Goal: Communication & Community: Answer question/provide support

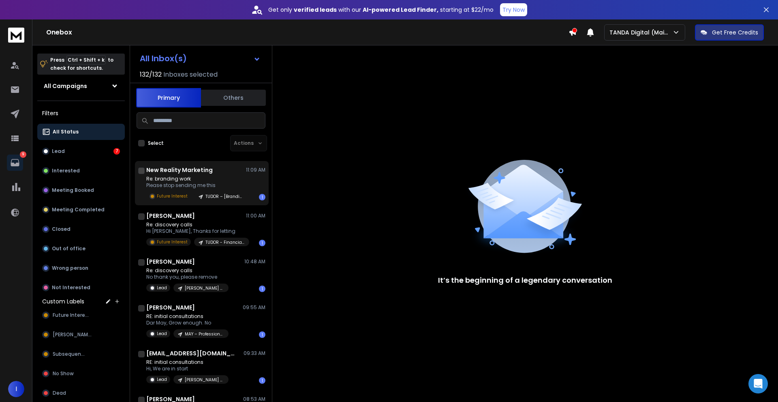
click at [215, 182] on p "Re: branding work" at bounding box center [194, 179] width 97 height 6
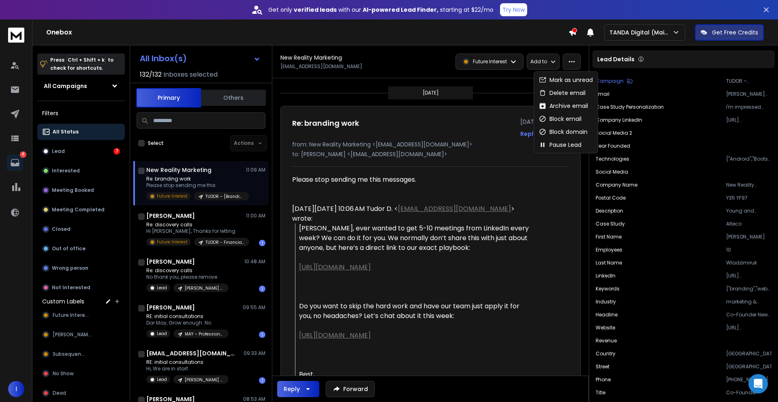
click at [581, 62] on button "button" at bounding box center [572, 62] width 18 height 16
click at [519, 67] on div "Future Interest" at bounding box center [489, 61] width 67 height 15
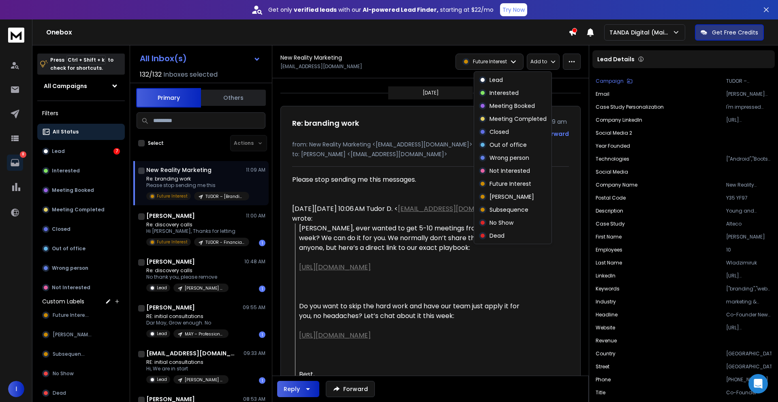
click at [579, 95] on div "[DATE]" at bounding box center [431, 92] width 300 height 13
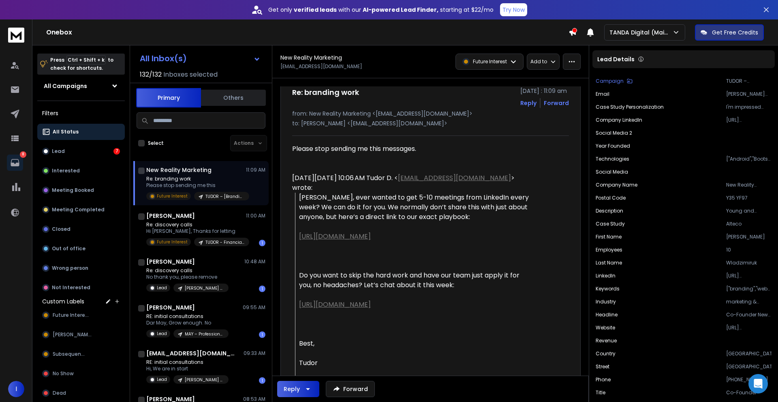
scroll to position [109, 0]
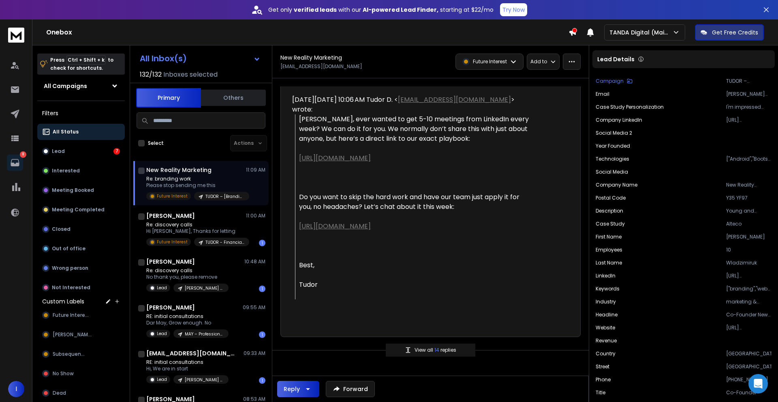
click at [458, 346] on div "View all 14 replies" at bounding box center [431, 349] width 90 height 13
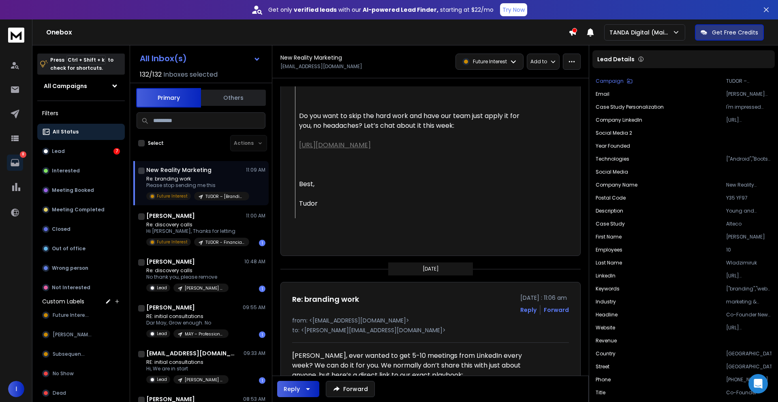
scroll to position [0, 0]
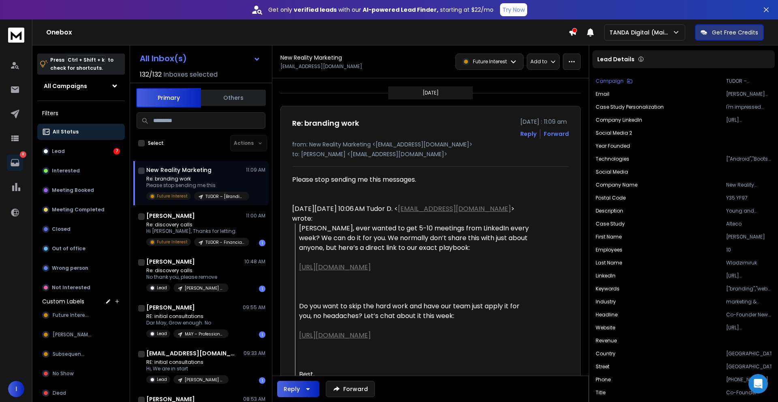
click at [576, 65] on icon "button" at bounding box center [571, 61] width 7 height 7
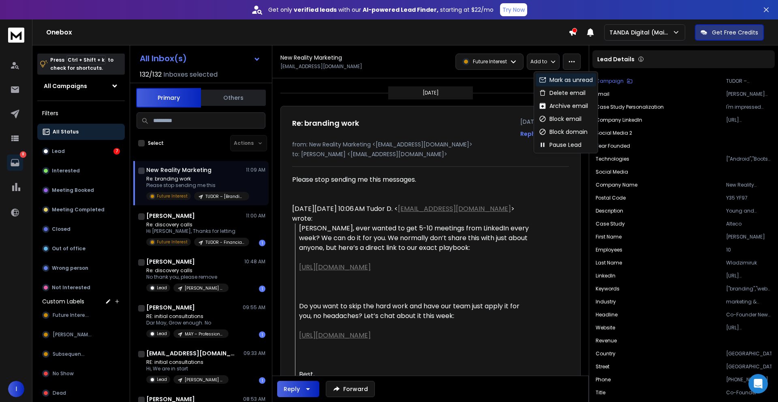
click at [572, 79] on div "Mark as unread" at bounding box center [566, 80] width 54 height 8
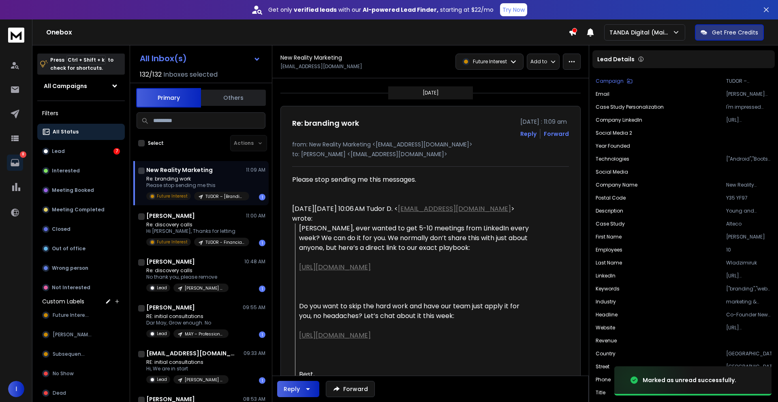
click at [192, 126] on input at bounding box center [201, 120] width 129 height 16
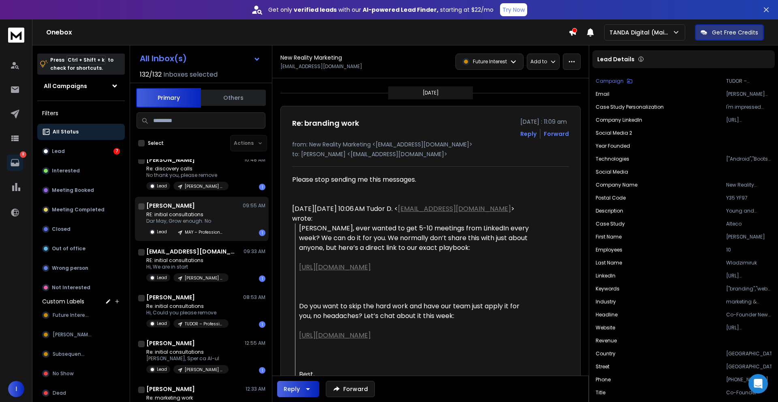
scroll to position [122, 0]
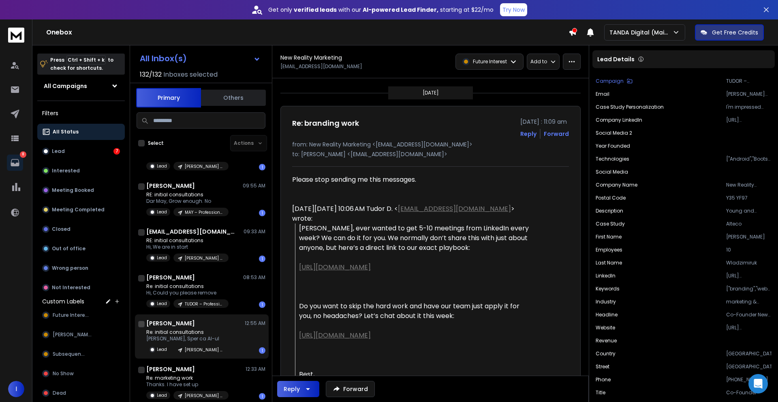
click at [231, 336] on div "Re: initial consultations [PERSON_NAME], Sper ca AI-ul Lead [PERSON_NAME] – Pro…" at bounding box center [205, 341] width 119 height 25
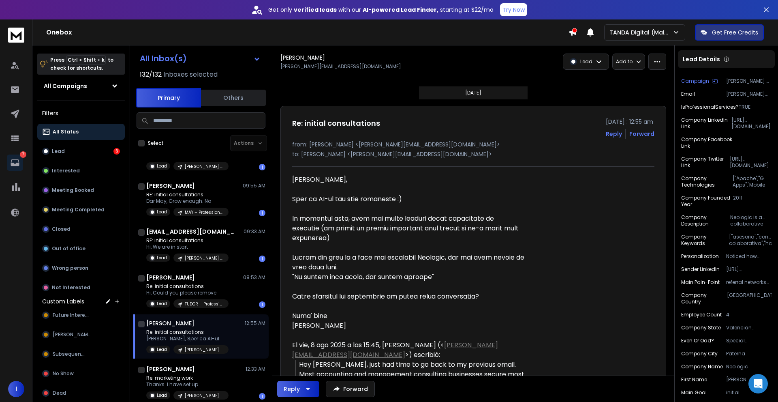
click at [388, 233] on div "In momentul asta, avem mai multe leaduri decat capacitate de executie (am primi…" at bounding box center [410, 228] width 237 height 29
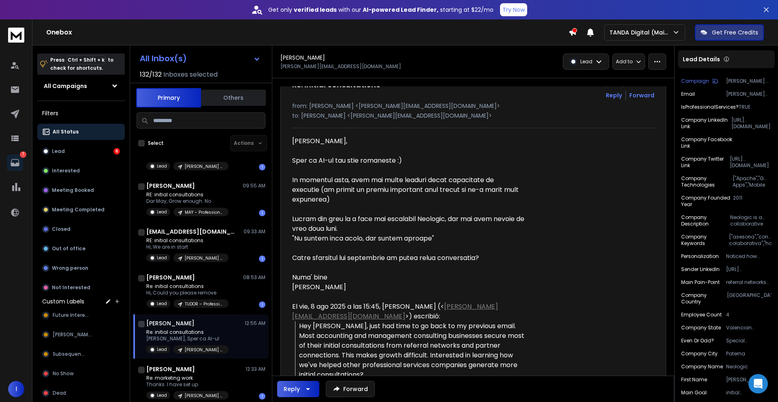
scroll to position [41, 0]
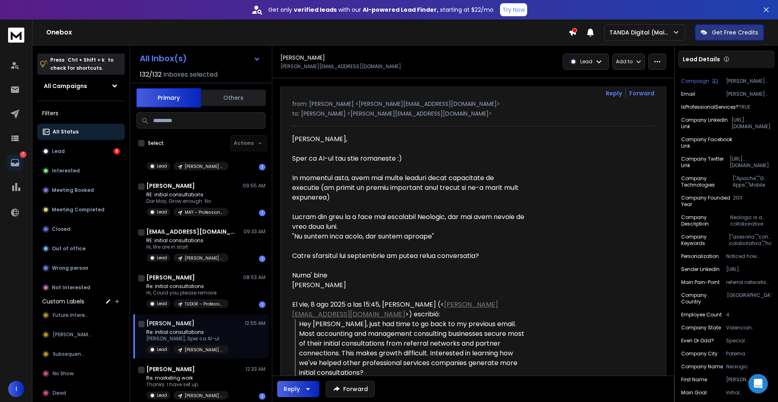
click at [424, 206] on div at bounding box center [410, 207] width 237 height 10
click at [612, 95] on button "Reply" at bounding box center [614, 93] width 16 height 8
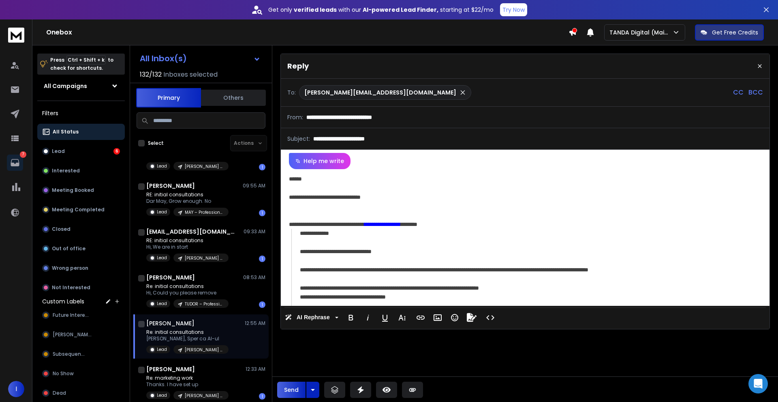
scroll to position [0, 0]
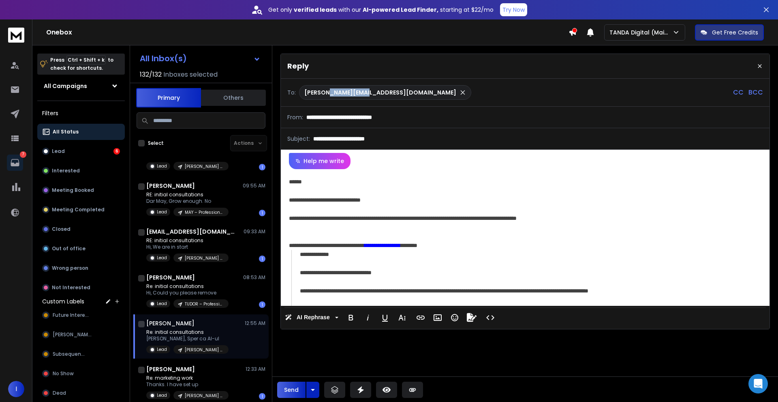
drag, startPoint x: 329, startPoint y: 92, endPoint x: 360, endPoint y: 96, distance: 31.9
click at [360, 96] on p "[PERSON_NAME][EMAIL_ADDRESS][DOMAIN_NAME]" at bounding box center [380, 92] width 152 height 8
copy p "[DOMAIN_NAME]"
click at [581, 218] on div "**********" at bounding box center [521, 218] width 464 height 9
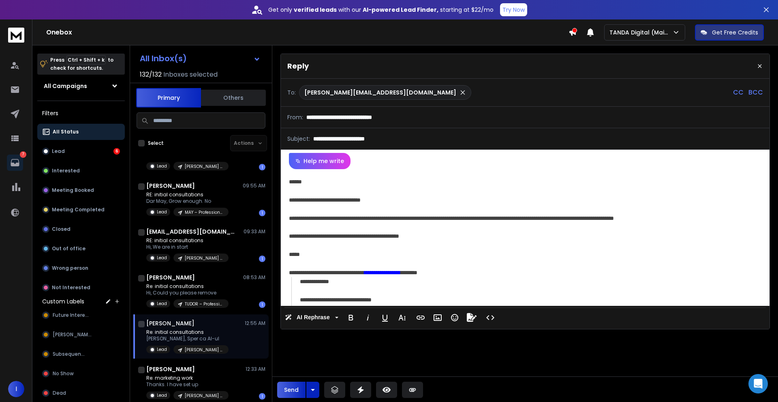
click at [287, 388] on button "Send" at bounding box center [291, 389] width 28 height 16
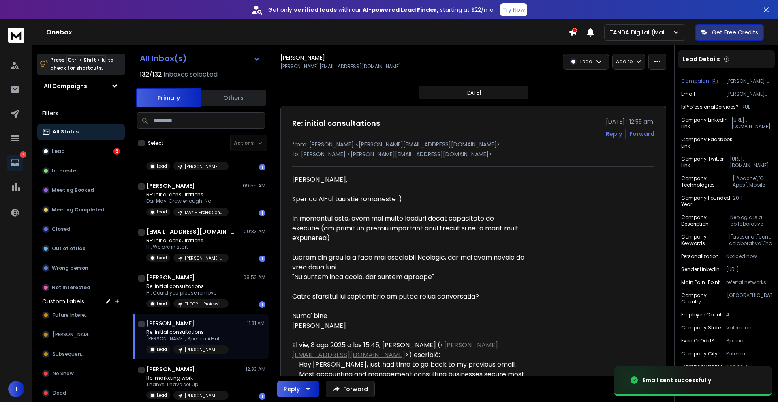
click at [592, 66] on div "Lead" at bounding box center [586, 61] width 45 height 15
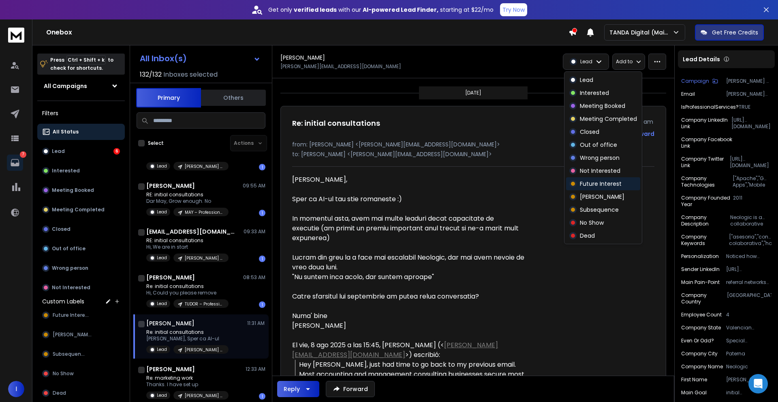
click at [598, 184] on p "Future Interest" at bounding box center [601, 184] width 42 height 8
